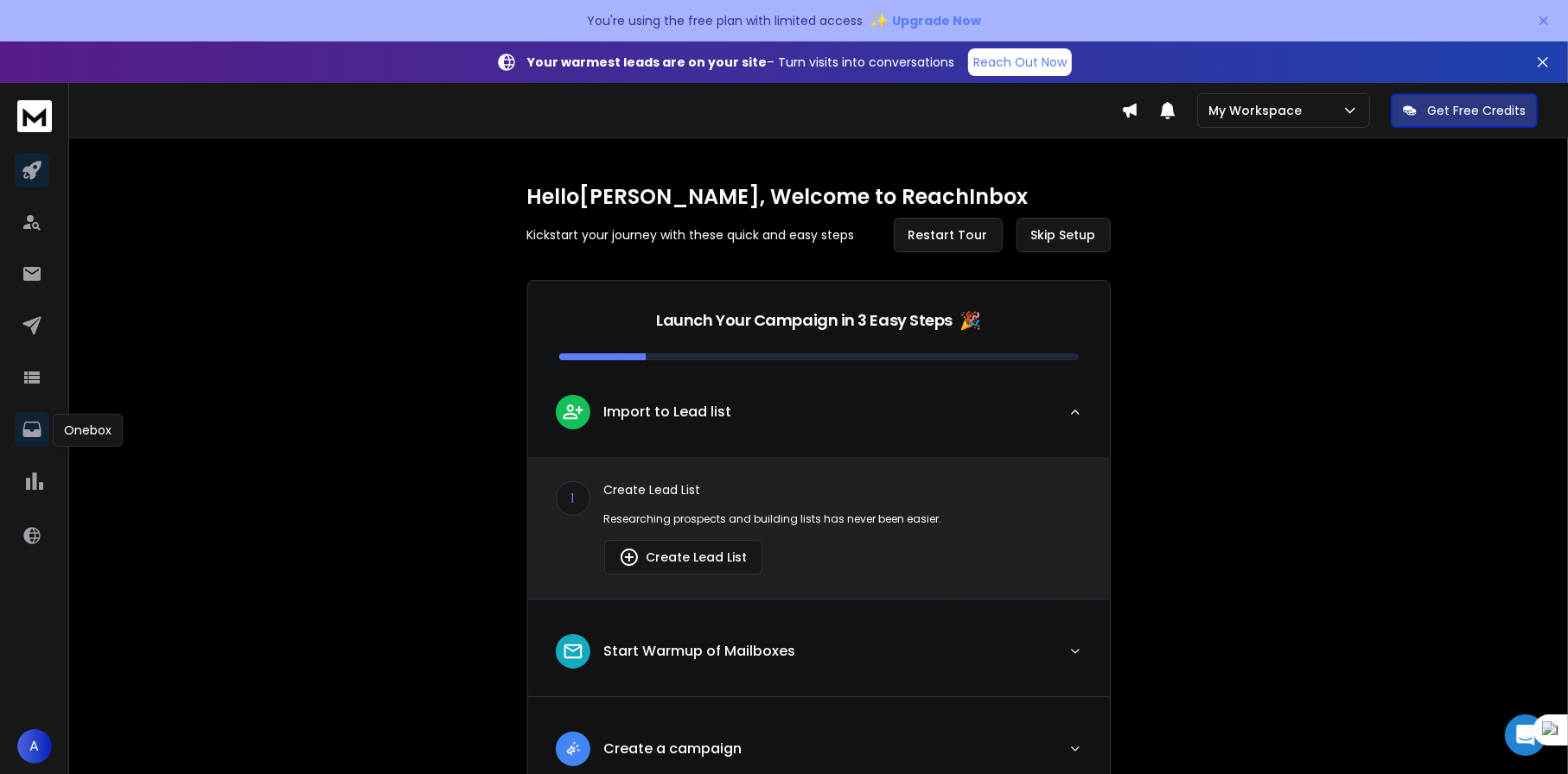
click at [18, 424] on link at bounding box center [32, 429] width 35 height 35
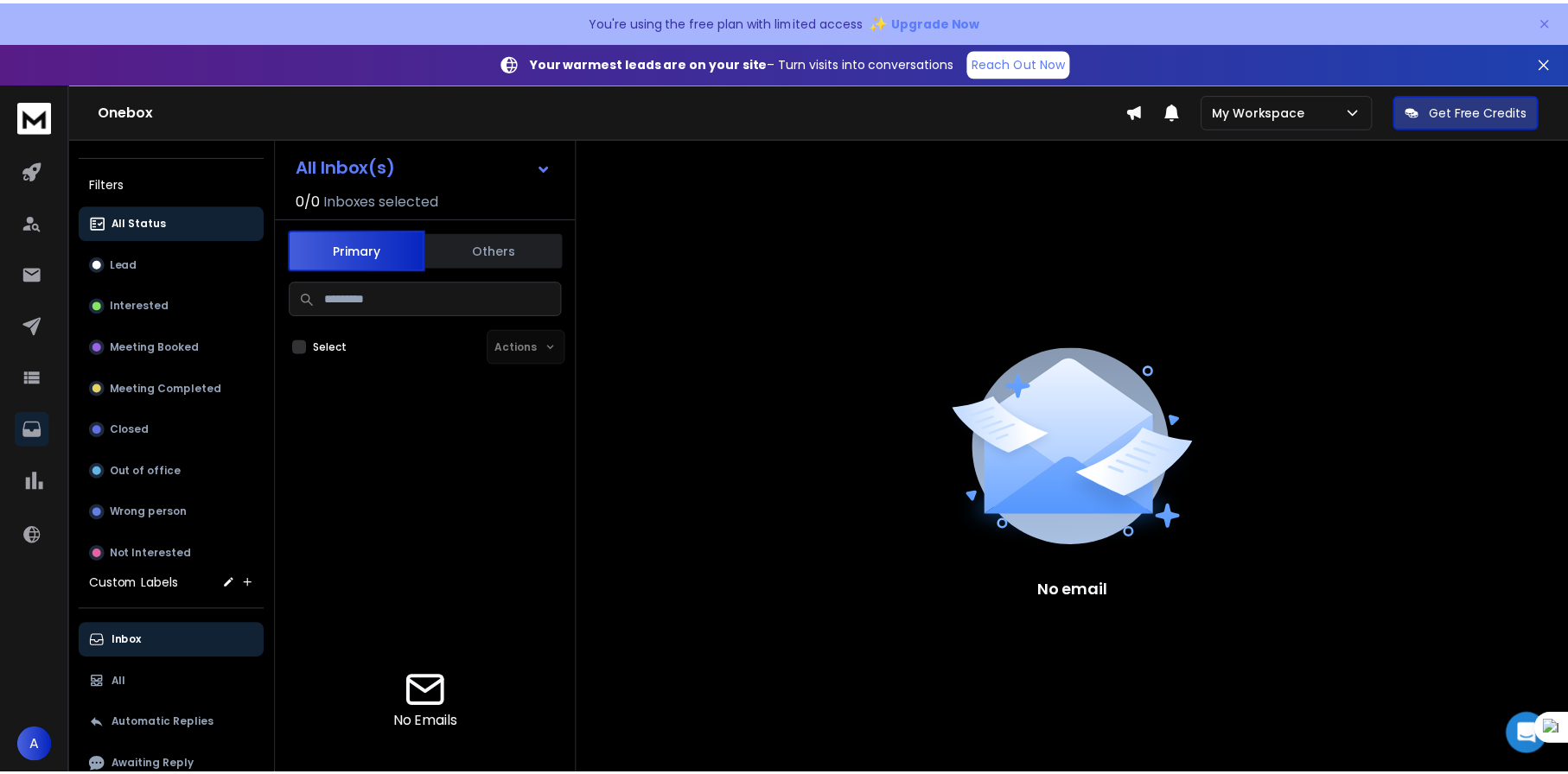
scroll to position [259, 0]
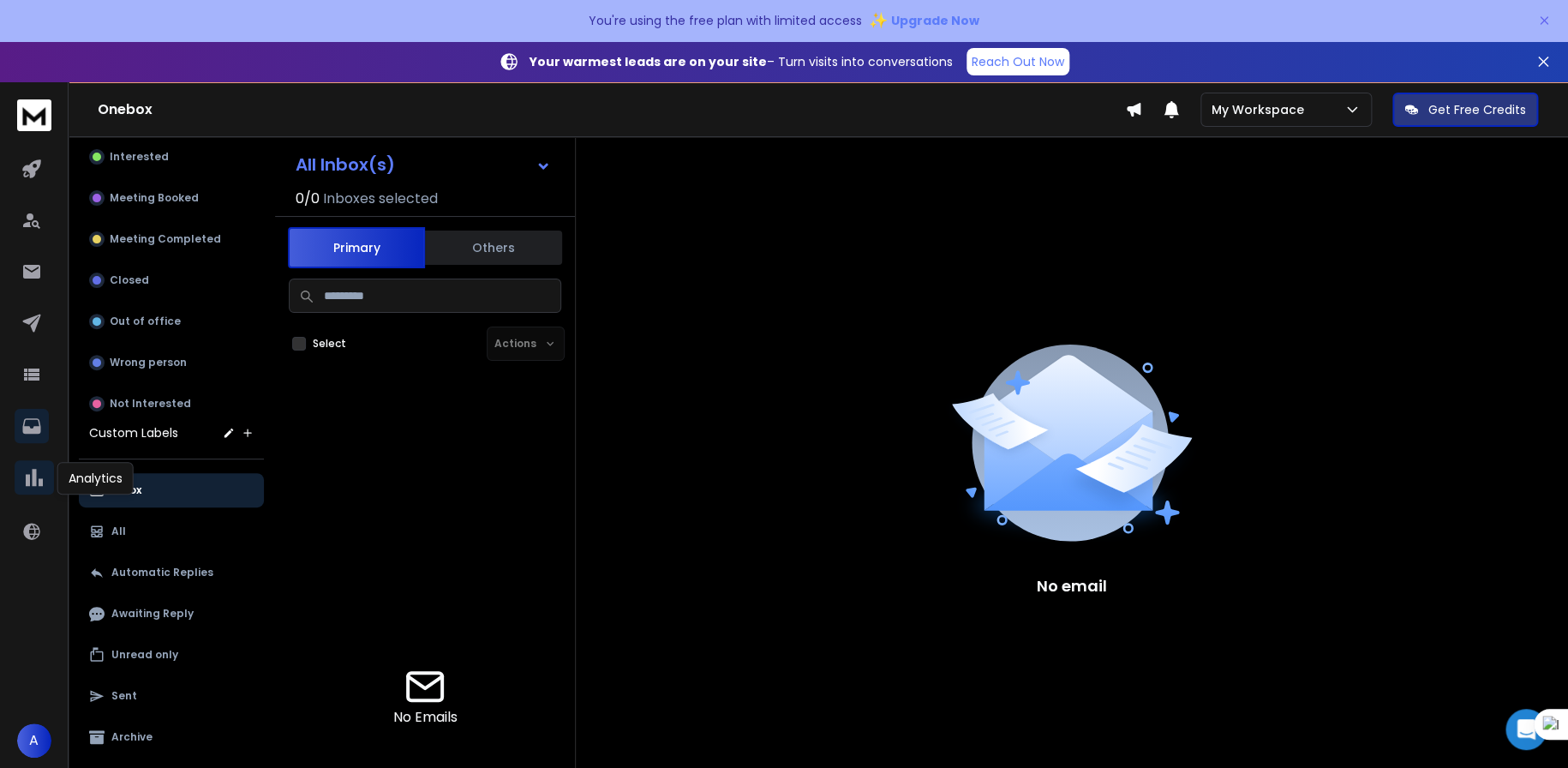
click at [17, 486] on link at bounding box center [34, 478] width 40 height 40
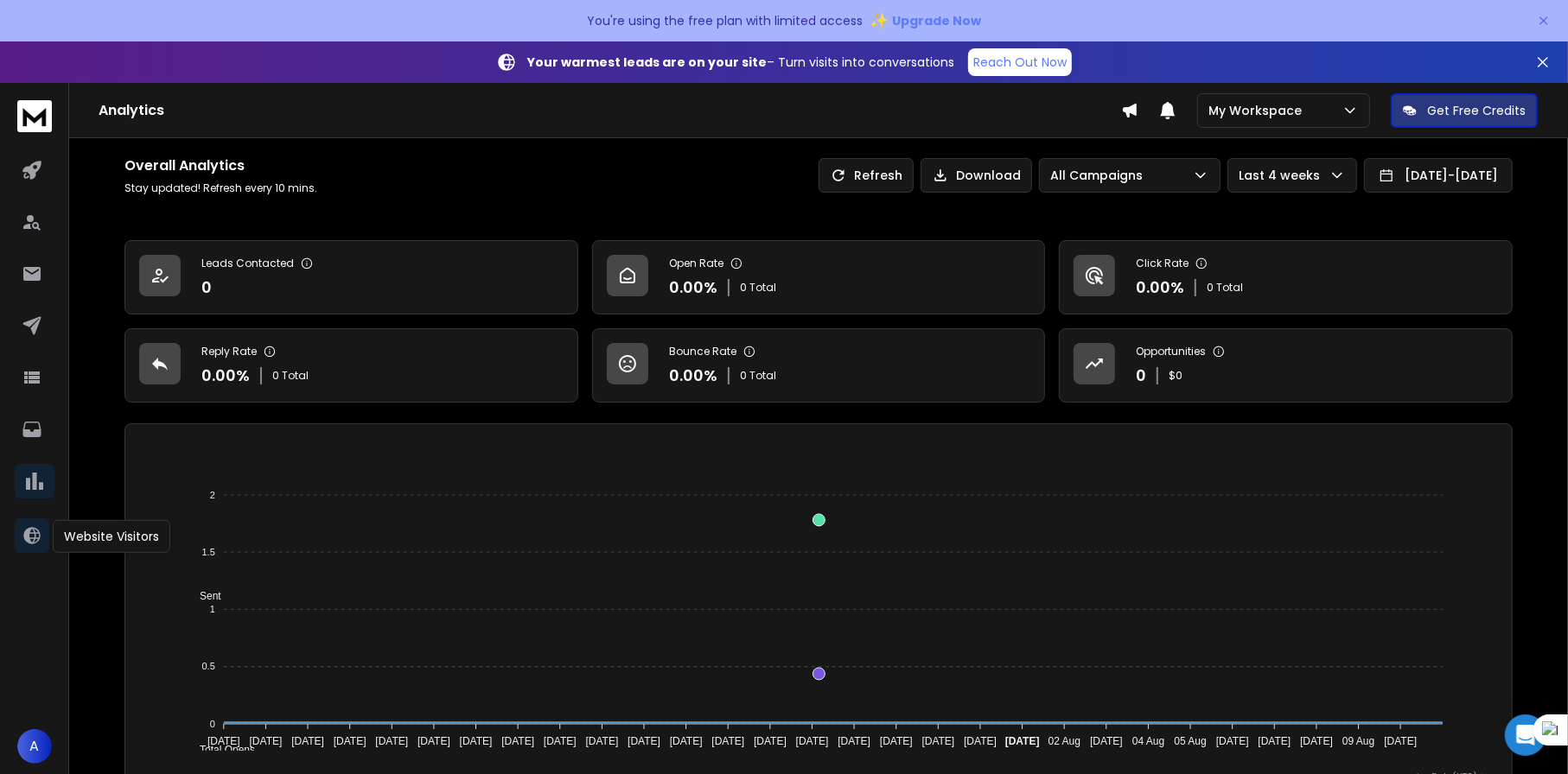
click at [25, 539] on icon at bounding box center [31, 535] width 17 height 17
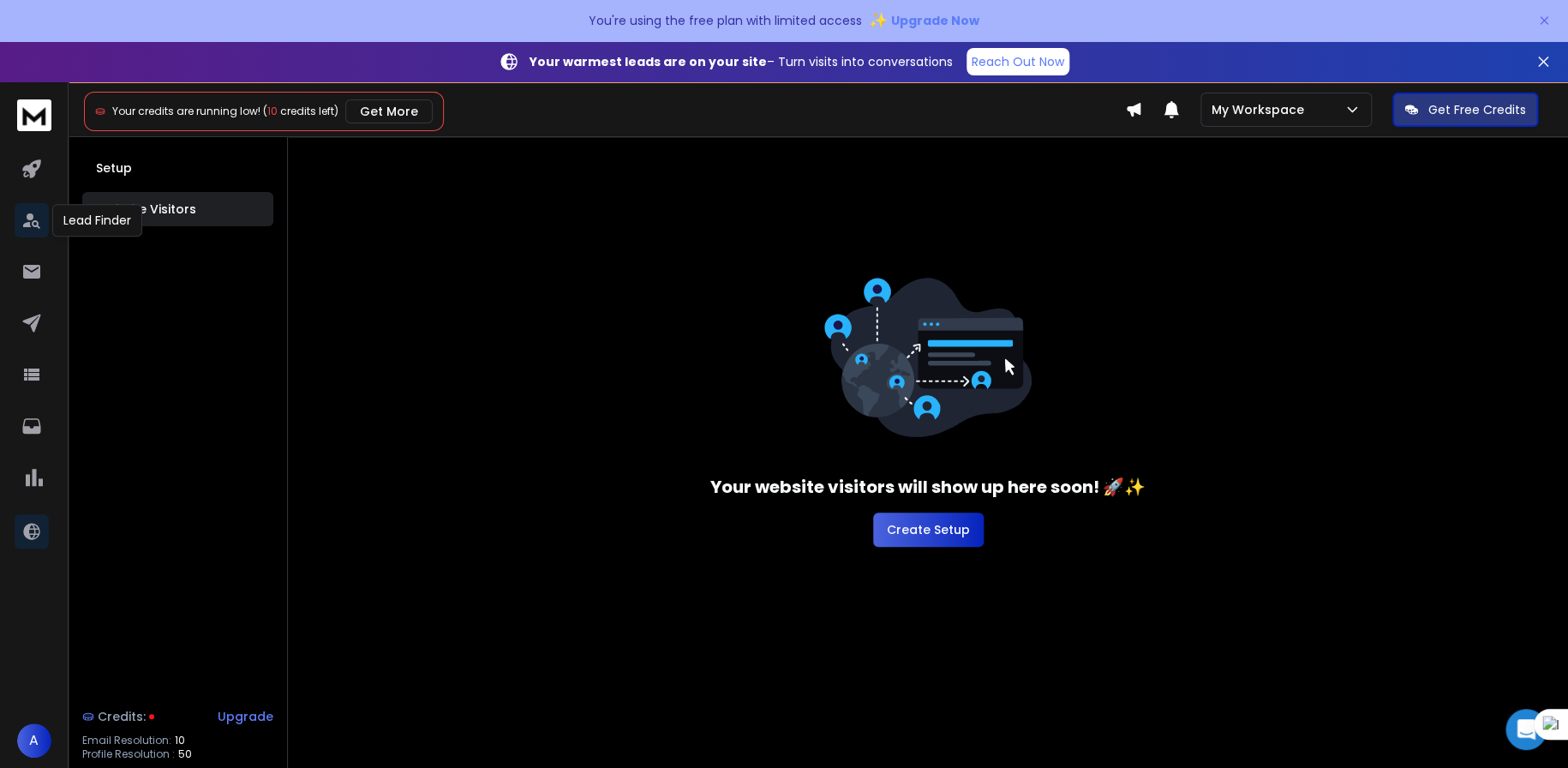
click at [16, 225] on link at bounding box center [32, 220] width 34 height 34
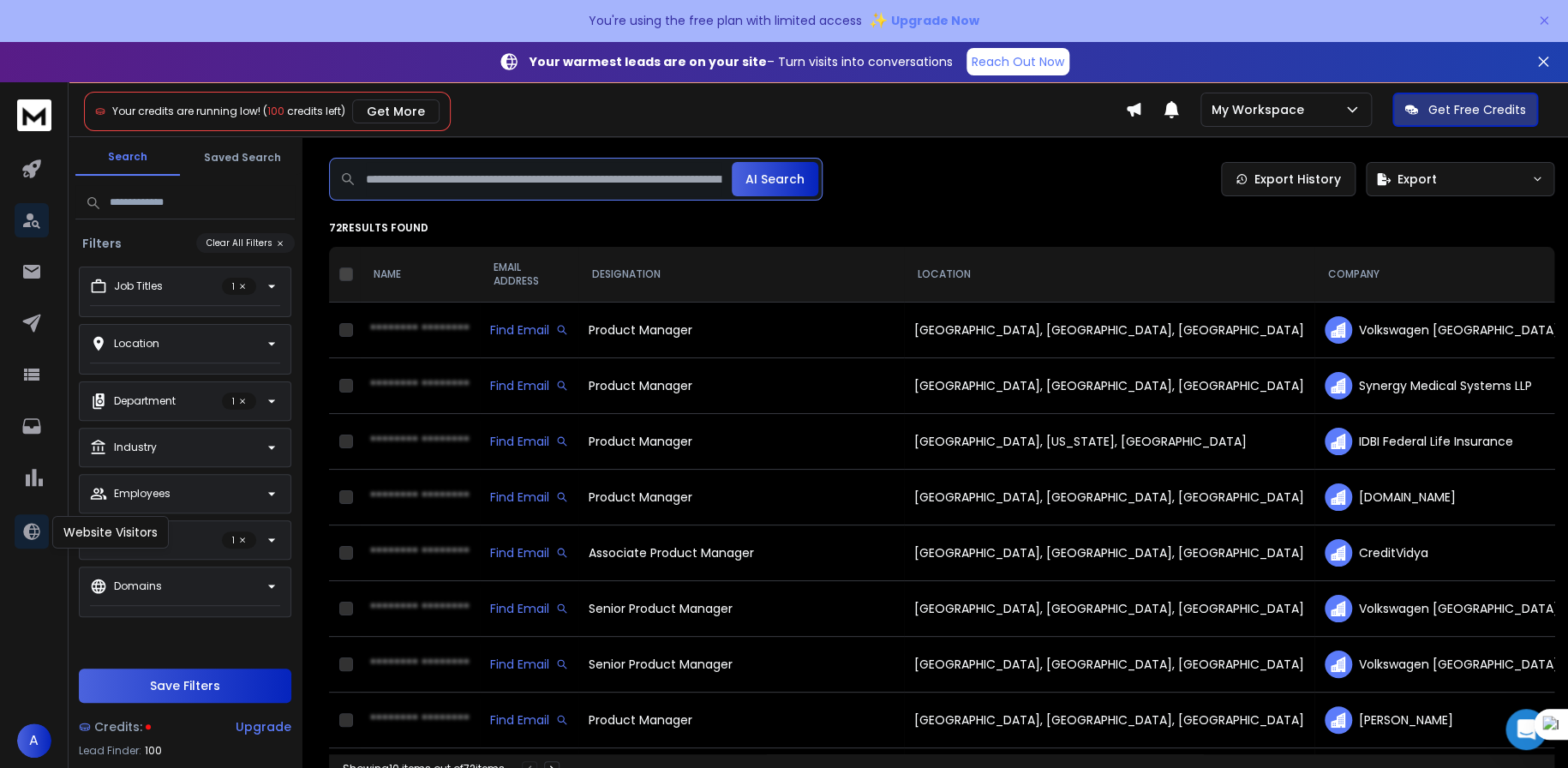
click at [34, 532] on icon at bounding box center [31, 531] width 20 height 20
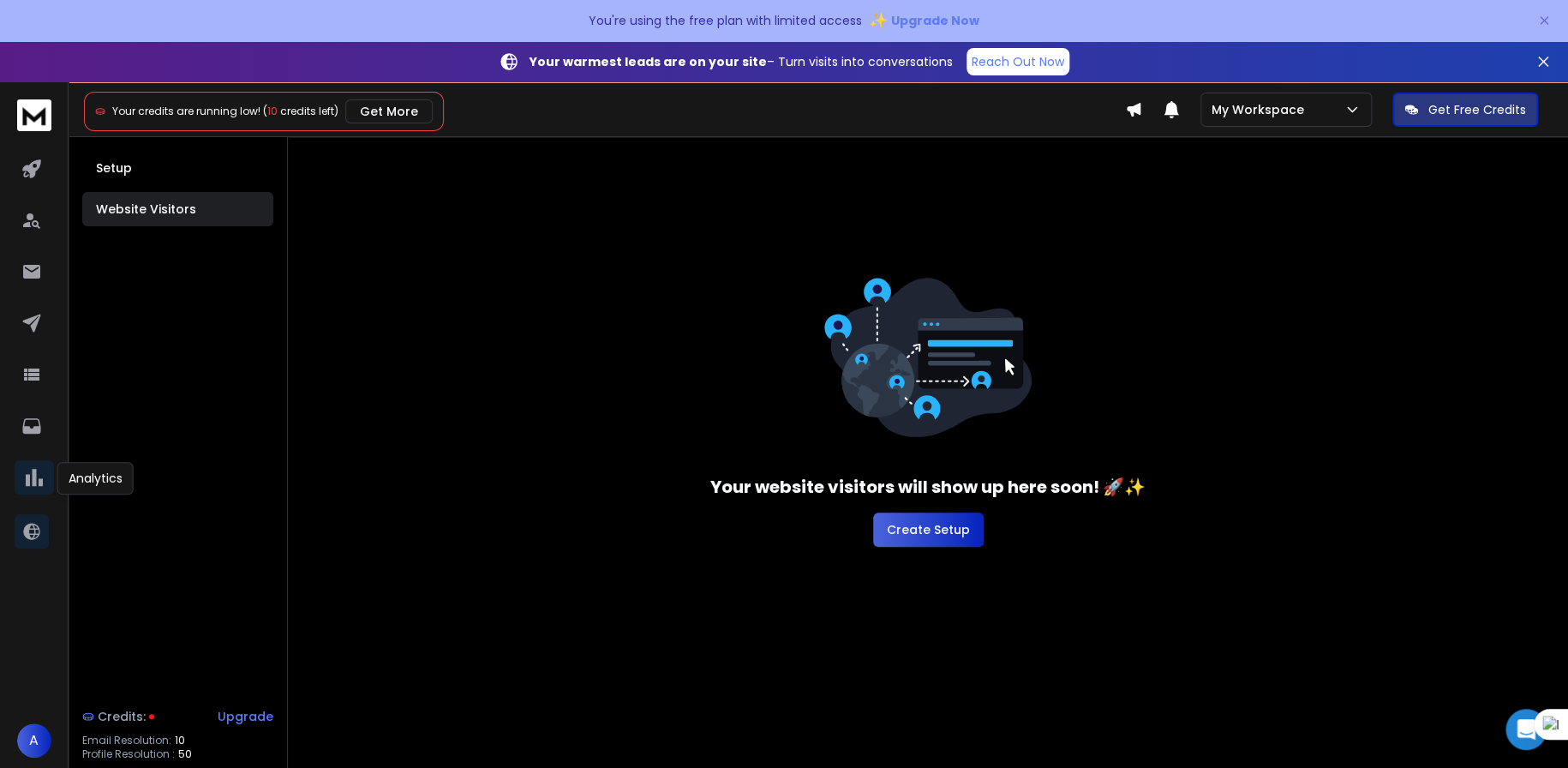
click at [39, 475] on icon at bounding box center [34, 477] width 26 height 26
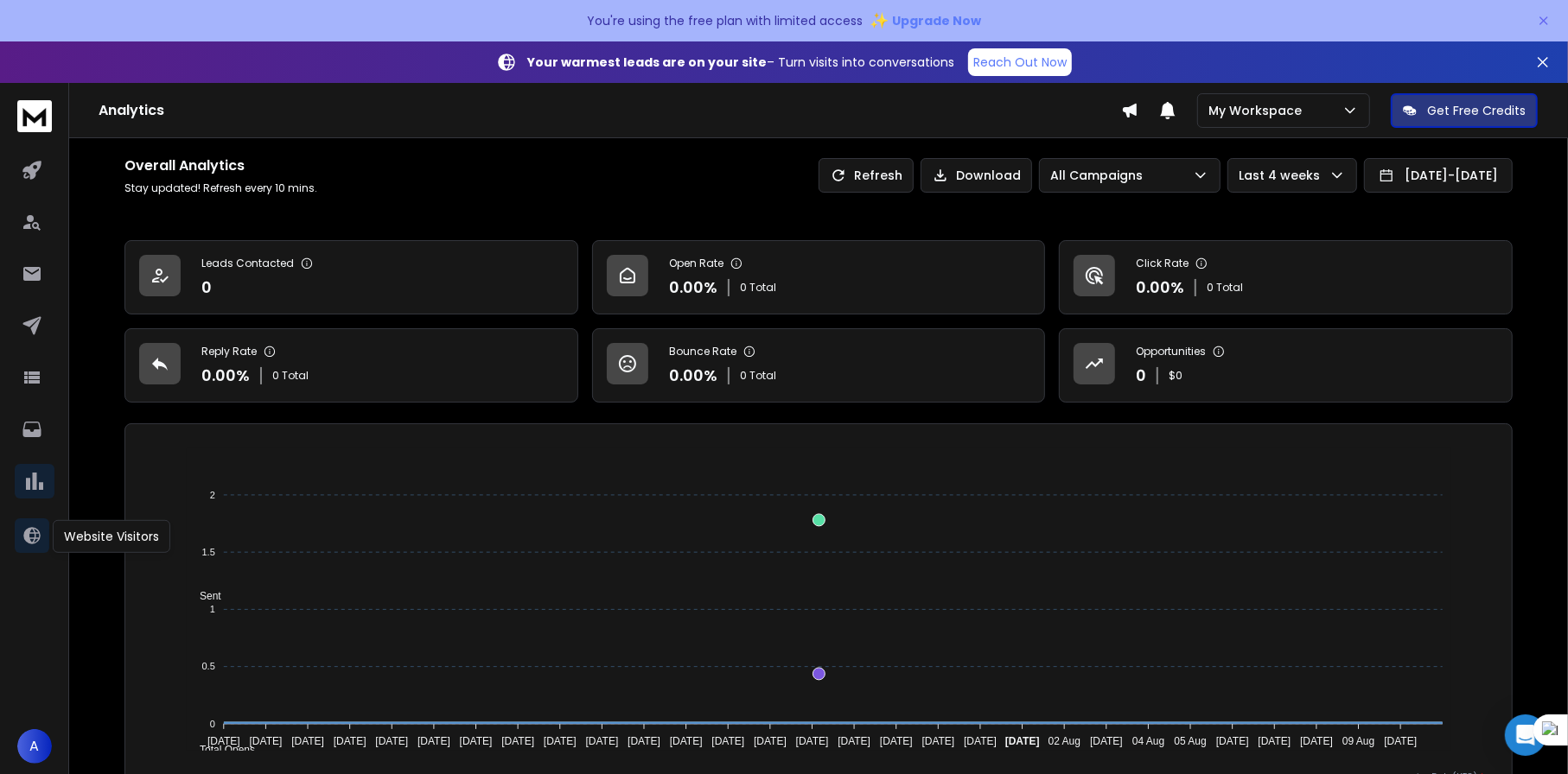
click at [20, 523] on link at bounding box center [32, 536] width 35 height 35
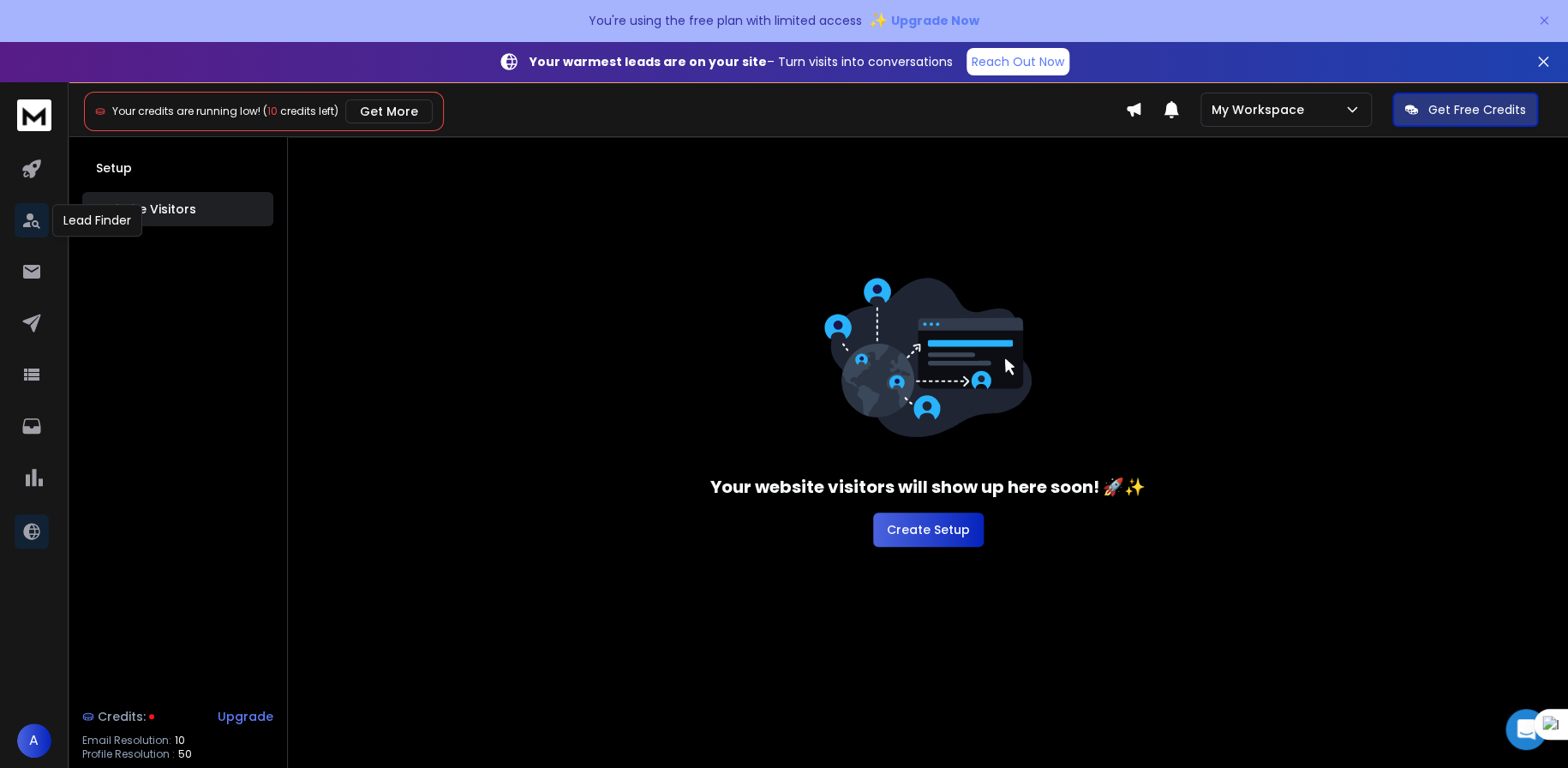
click at [33, 212] on icon at bounding box center [31, 220] width 20 height 20
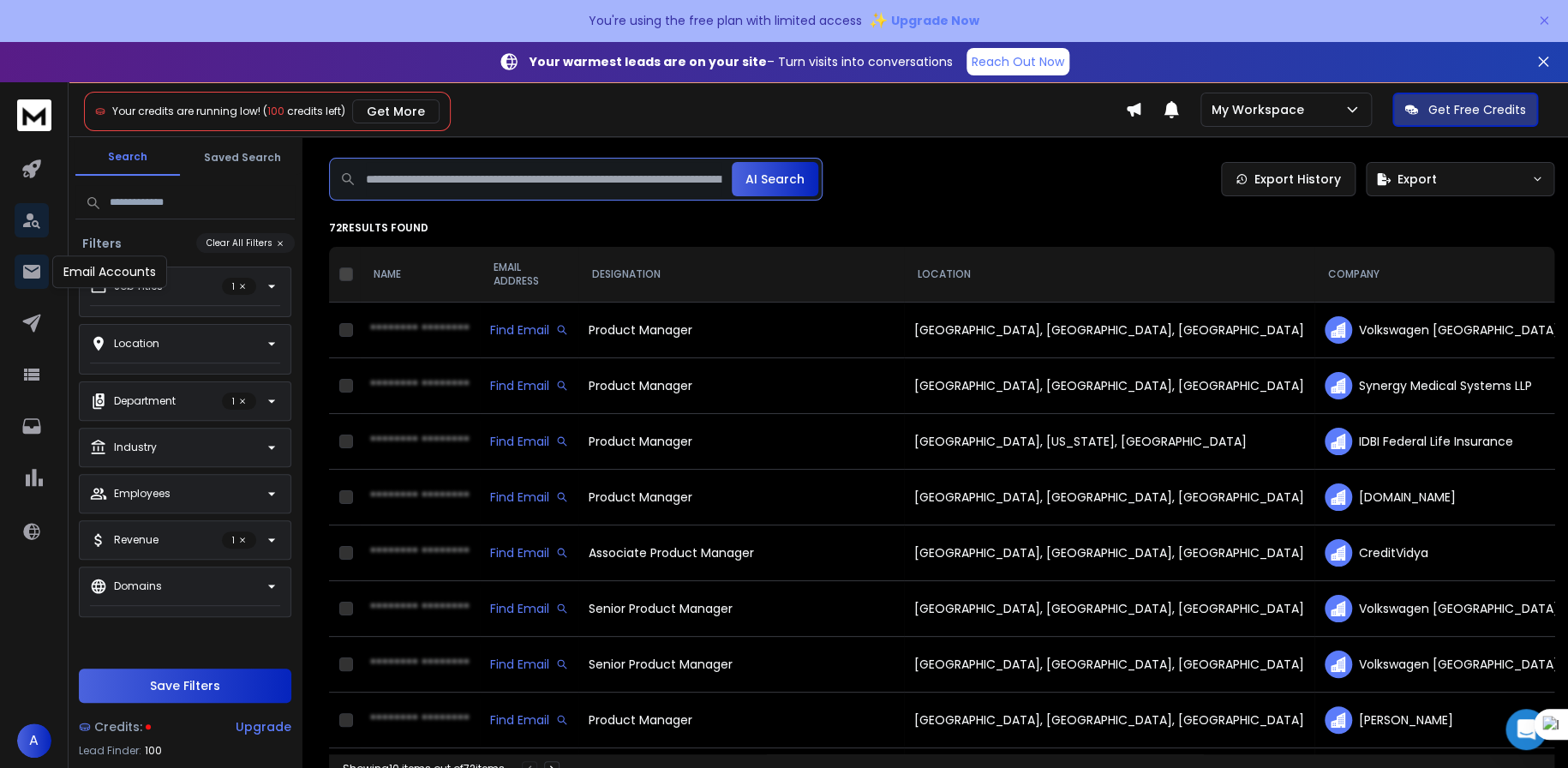
click at [33, 264] on icon at bounding box center [31, 271] width 20 height 20
